Goal: Communication & Community: Answer question/provide support

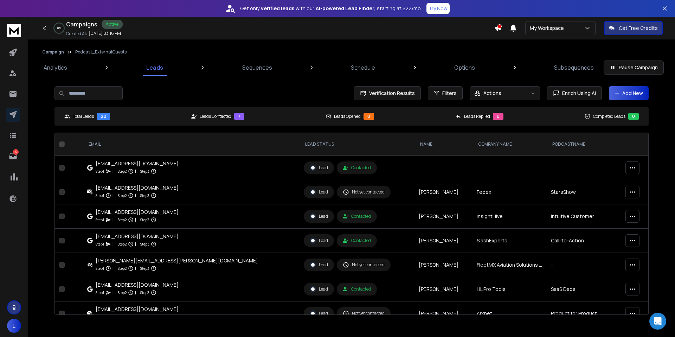
scroll to position [380, 0]
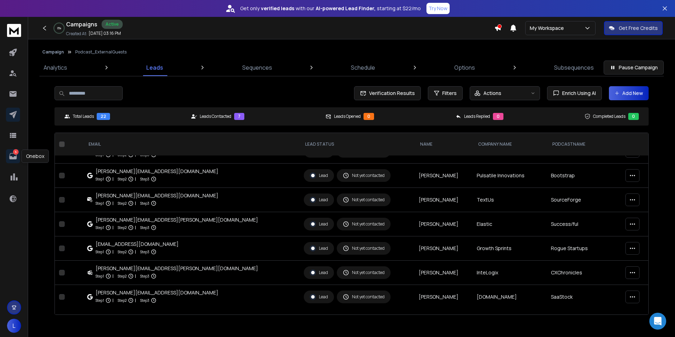
click at [14, 154] on p "6" at bounding box center [16, 152] width 6 height 6
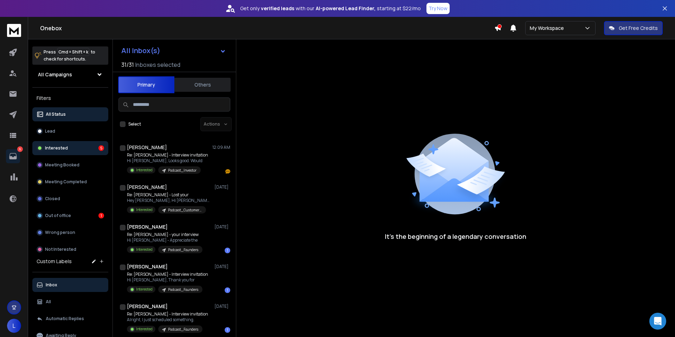
click at [67, 145] on button "Interested 5" at bounding box center [70, 148] width 76 height 14
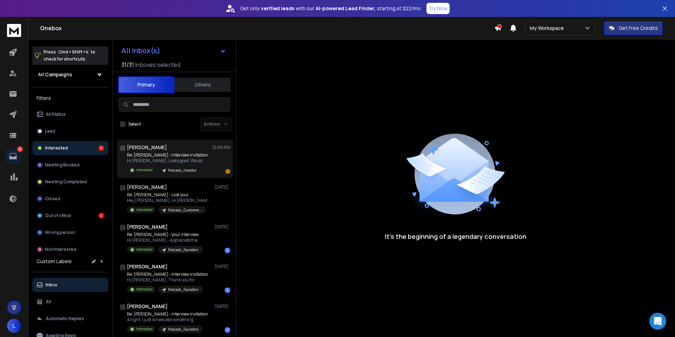
click at [159, 154] on p "Re: [PERSON_NAME] - Interview invitation" at bounding box center [167, 155] width 81 height 6
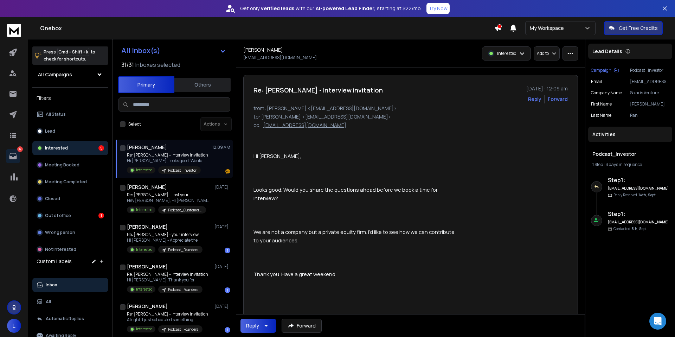
scroll to position [21, 0]
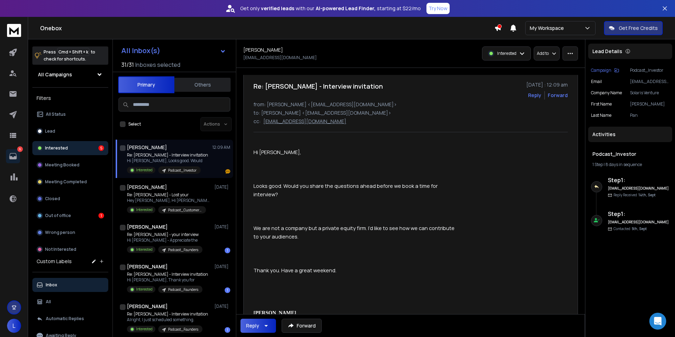
click at [259, 324] on div "Reply" at bounding box center [258, 325] width 24 height 8
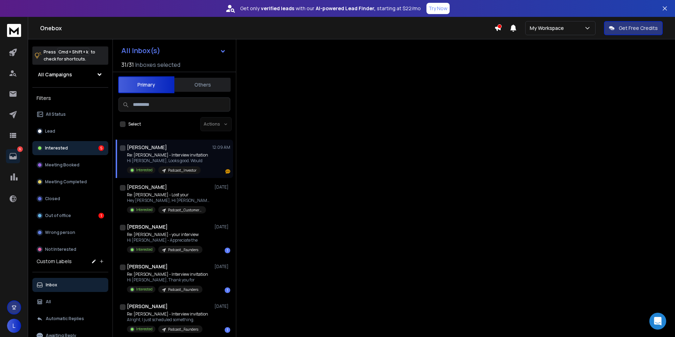
scroll to position [0, 0]
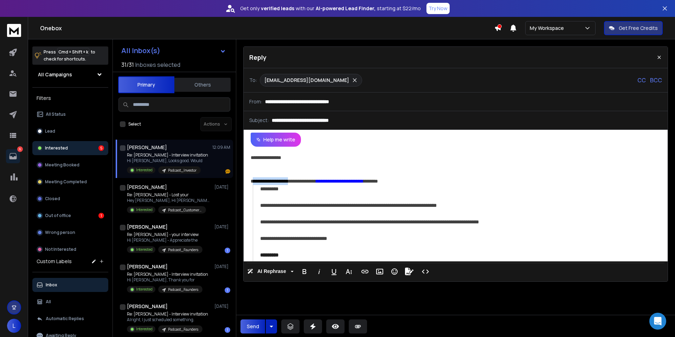
drag, startPoint x: 303, startPoint y: 179, endPoint x: 253, endPoint y: 179, distance: 49.9
click at [253, 179] on div "**********" at bounding box center [456, 204] width 424 height 115
click at [283, 165] on div at bounding box center [456, 165] width 410 height 8
drag, startPoint x: 299, startPoint y: 159, endPoint x: 248, endPoint y: 158, distance: 51.7
click at [248, 158] on div "**********" at bounding box center [456, 204] width 424 height 115
